Goal: Task Accomplishment & Management: Use online tool/utility

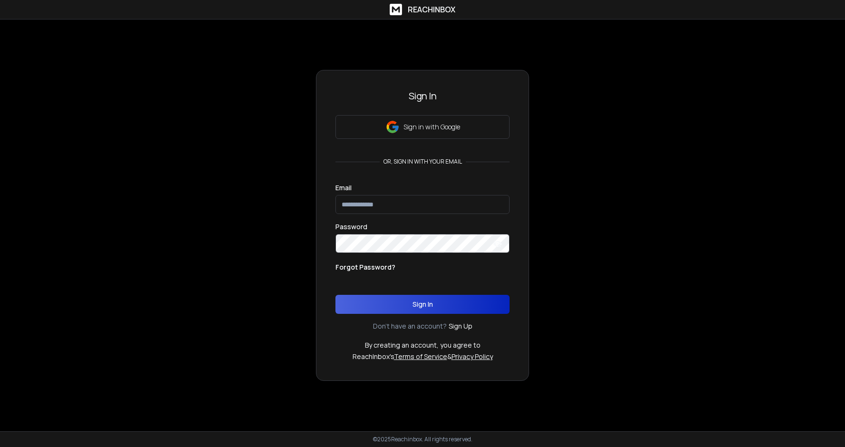
click at [386, 204] on input "email" at bounding box center [423, 204] width 174 height 19
click at [430, 129] on p "Sign in with Google" at bounding box center [432, 127] width 57 height 10
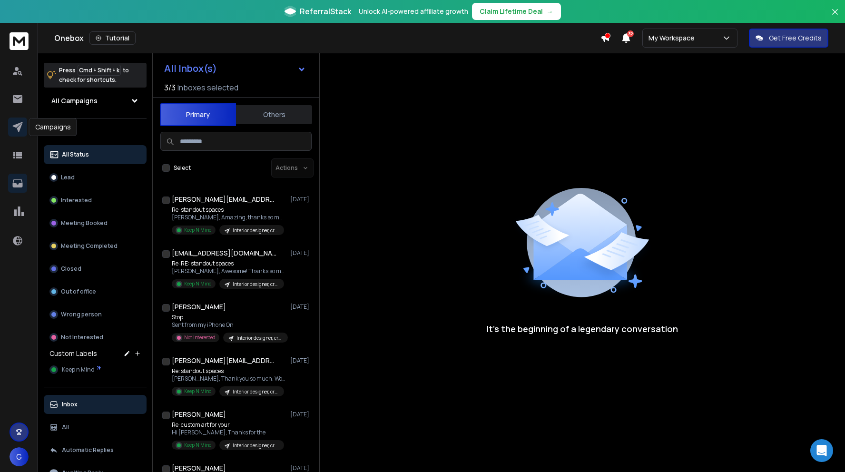
click at [22, 127] on link at bounding box center [17, 127] width 19 height 19
